Goal: Check status: Check status

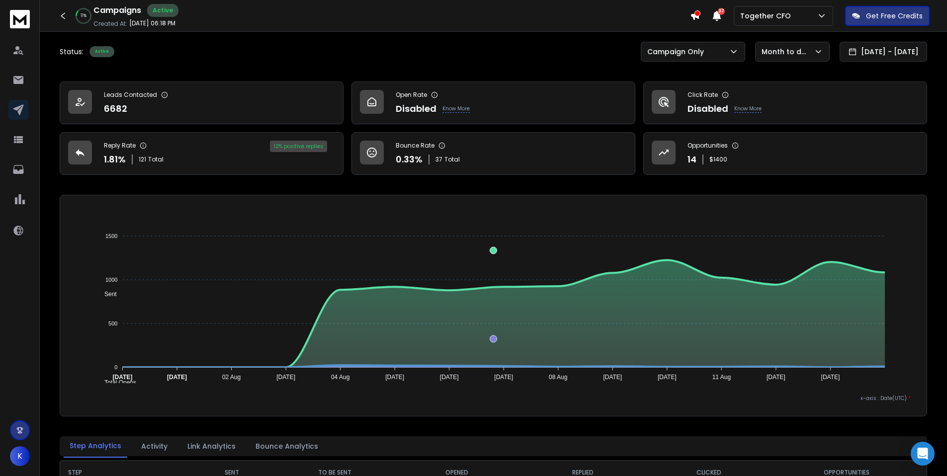
scroll to position [56, 0]
click at [22, 82] on icon at bounding box center [18, 80] width 10 height 8
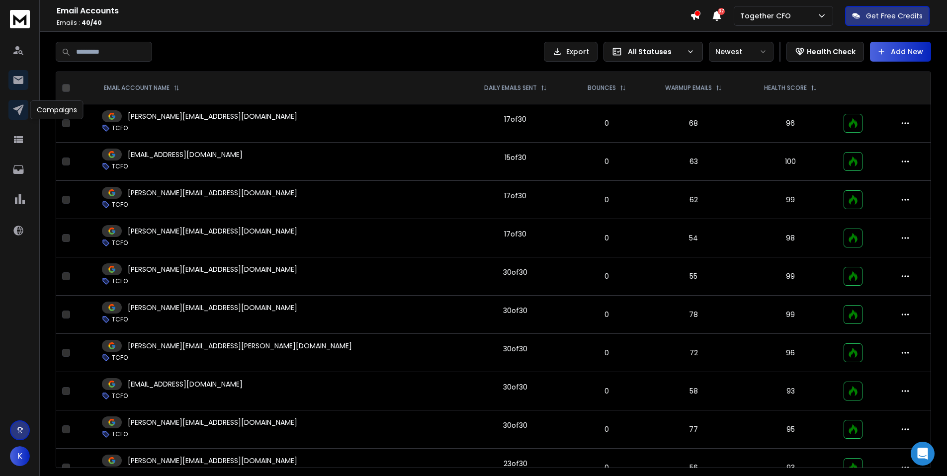
click at [23, 117] on link at bounding box center [18, 110] width 20 height 20
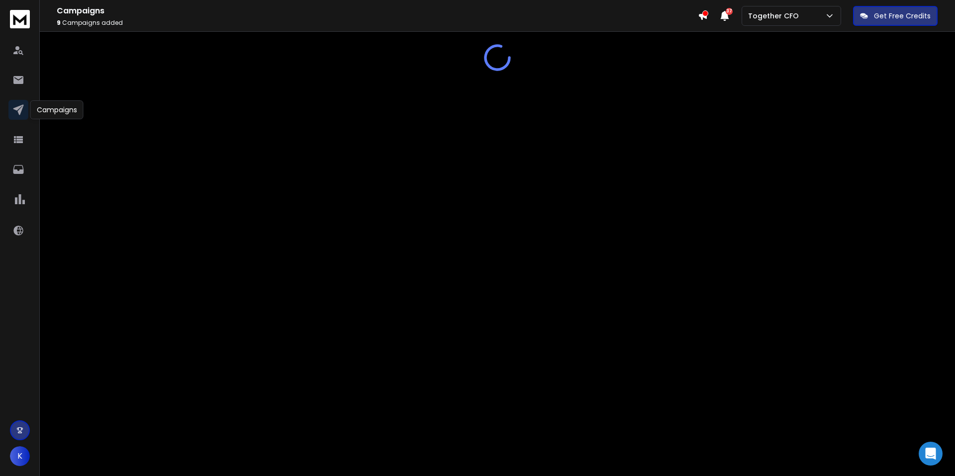
click at [23, 117] on link at bounding box center [18, 110] width 20 height 20
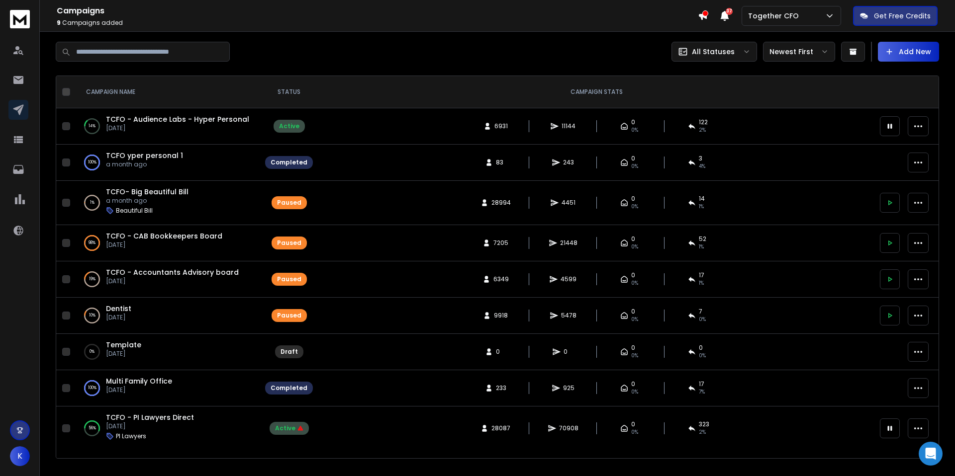
click at [205, 119] on span "TCFO - Audience Labs - Hyper Personal" at bounding box center [177, 119] width 143 height 10
click at [141, 232] on span "TCFO - CAB Bookkeepers Board" at bounding box center [164, 236] width 116 height 10
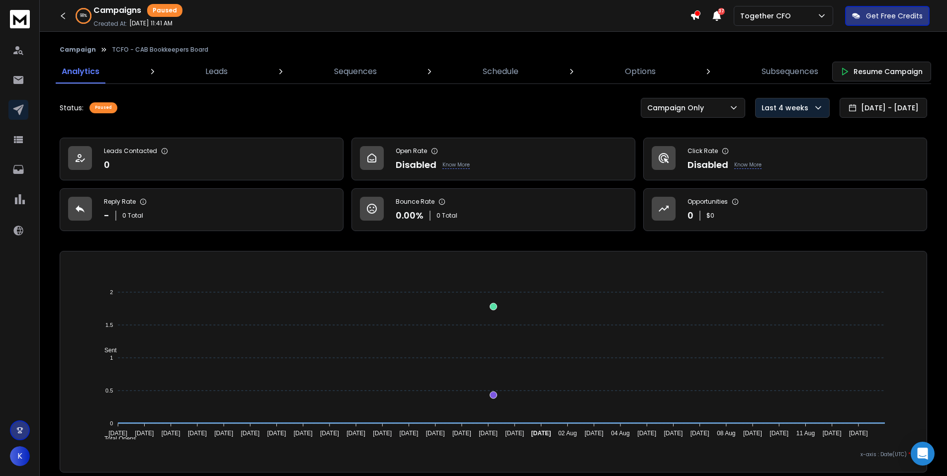
click at [762, 110] on p "Last 4 weeks" at bounding box center [787, 108] width 51 height 10
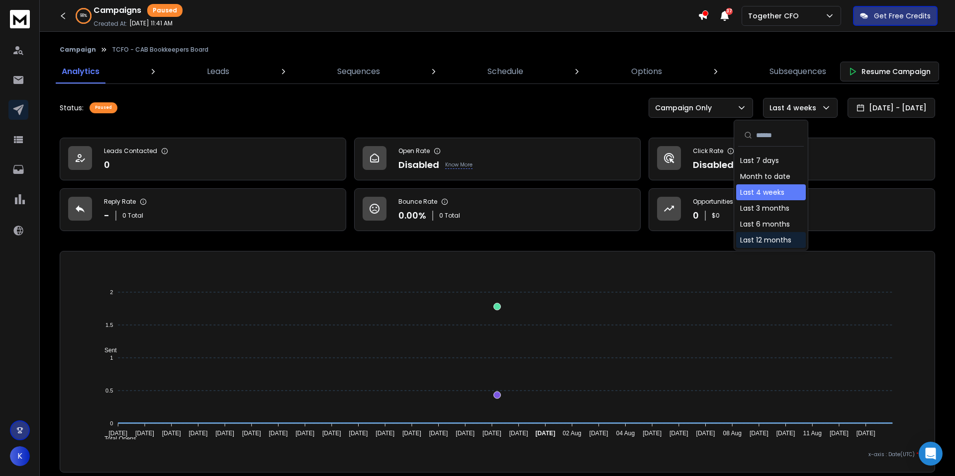
click at [757, 240] on div "Last 12 months" at bounding box center [765, 240] width 51 height 10
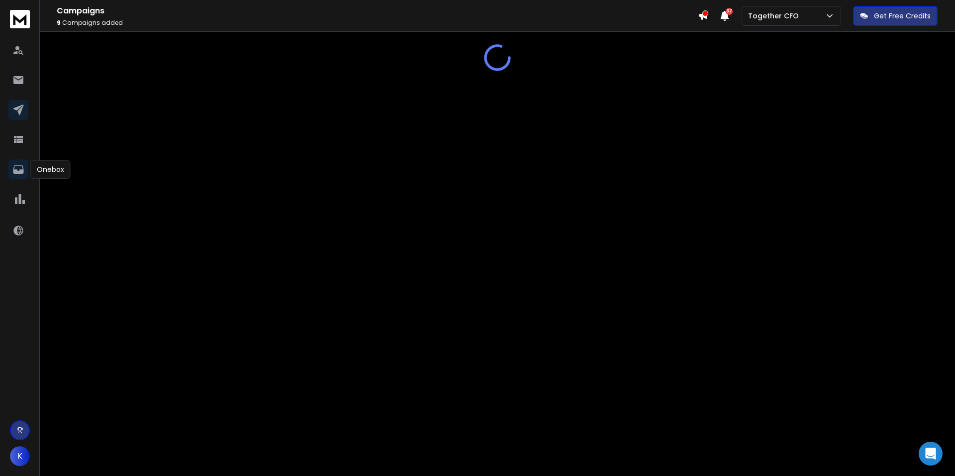
click at [21, 171] on icon at bounding box center [18, 169] width 10 height 9
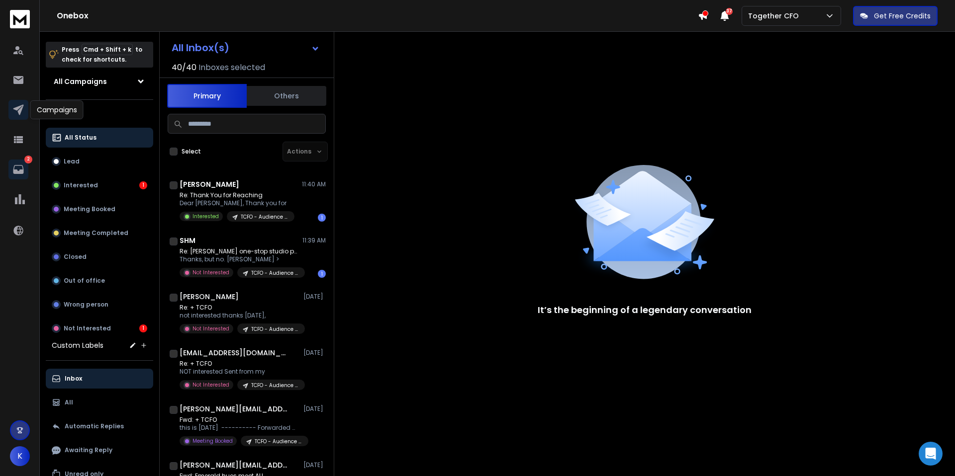
click at [22, 115] on icon at bounding box center [18, 110] width 12 height 12
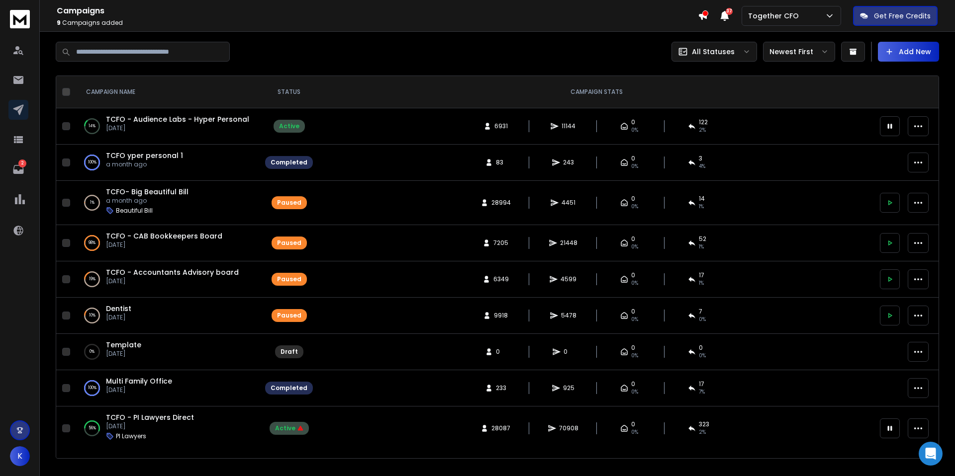
click at [173, 131] on p "[DATE]" at bounding box center [177, 128] width 143 height 8
